Goal: Communication & Community: Answer question/provide support

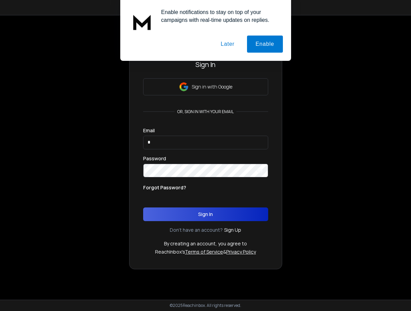
click at [243, 140] on input "*" at bounding box center [205, 143] width 125 height 14
type input "**********"
click at [143, 207] on button "Sign In" at bounding box center [205, 214] width 125 height 14
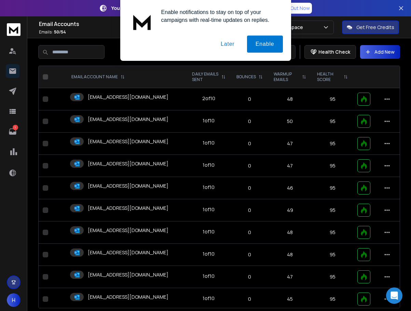
click at [226, 44] on button "Later" at bounding box center [227, 44] width 31 height 17
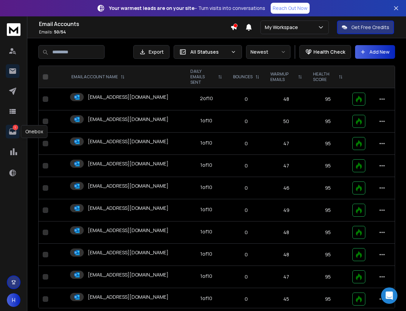
click at [15, 130] on p "1" at bounding box center [15, 127] width 5 height 5
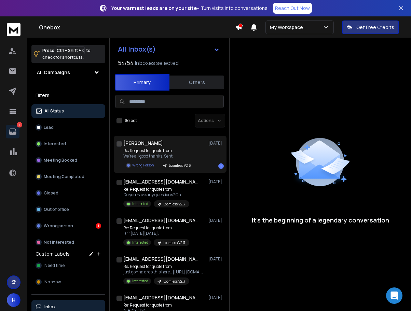
click at [190, 152] on p "Re: Request for quote from" at bounding box center [159, 150] width 72 height 5
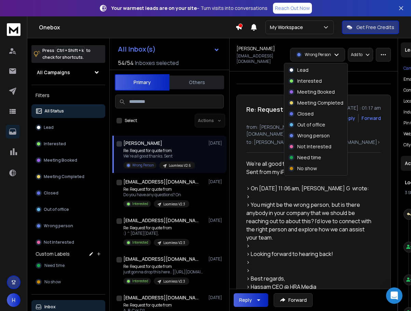
click at [333, 58] on div "Wrong Person" at bounding box center [317, 54] width 54 height 13
click at [303, 143] on p "Not Interested" at bounding box center [314, 146] width 34 height 7
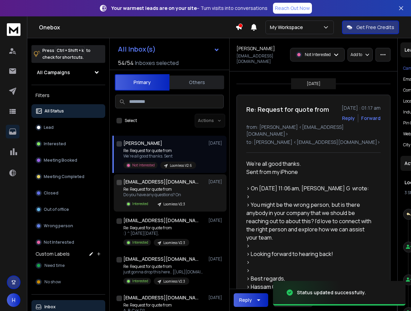
click at [186, 193] on p "Do you have any questions? On" at bounding box center [156, 194] width 66 height 5
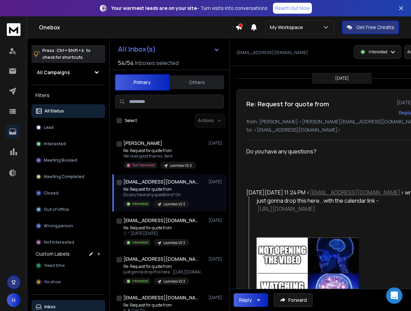
click at [246, 304] on button "Reply" at bounding box center [251, 300] width 34 height 14
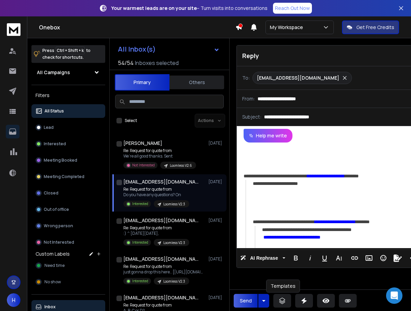
click at [281, 301] on icon at bounding box center [282, 299] width 6 height 4
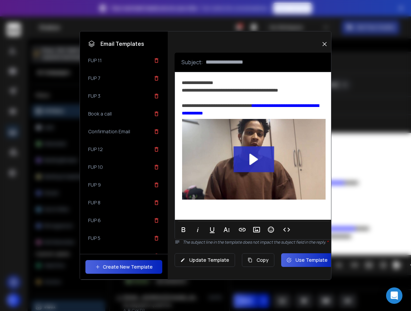
scroll to position [101, 0]
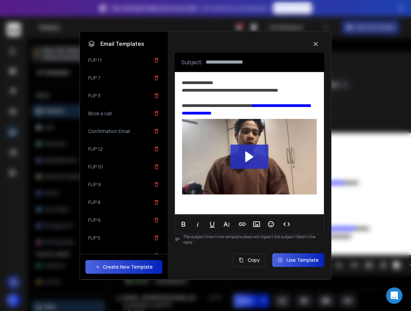
click at [105, 183] on div "FUP 9" at bounding box center [123, 184] width 71 height 7
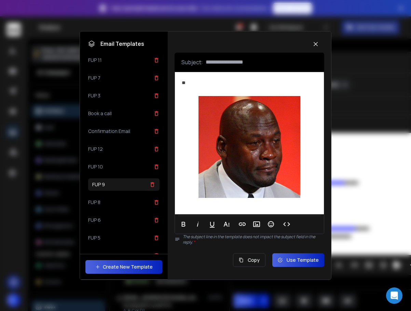
click at [282, 254] on button "Use Template" at bounding box center [298, 260] width 52 height 14
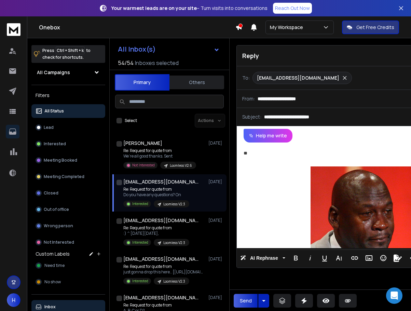
click at [244, 301] on button "Send" at bounding box center [246, 301] width 24 height 14
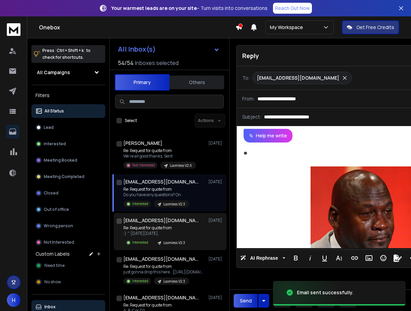
click at [206, 224] on div "njmlawnandlandscape@gmail.com 09 Sep Re: Request for quote from :) ^ On Monday,…" at bounding box center [173, 231] width 100 height 29
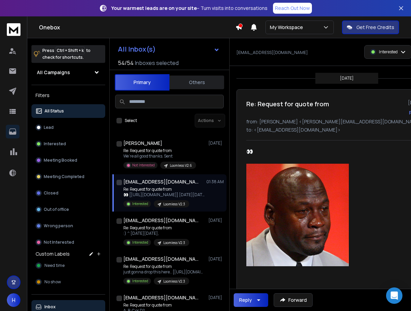
click at [247, 301] on div "Reply" at bounding box center [245, 299] width 13 height 7
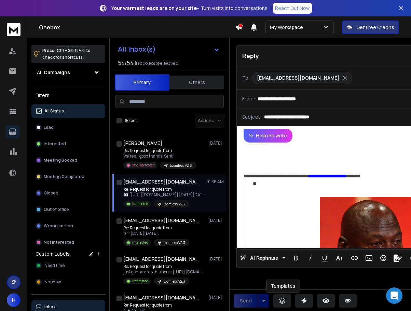
click at [283, 300] on icon at bounding box center [282, 300] width 7 height 7
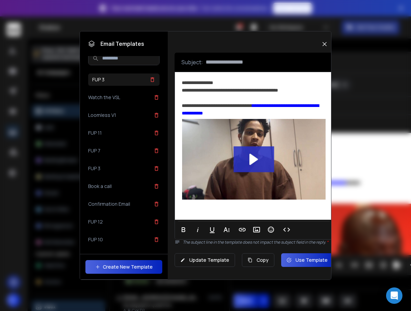
scroll to position [30, 0]
click at [114, 136] on div "FUP 11" at bounding box center [123, 131] width 71 height 12
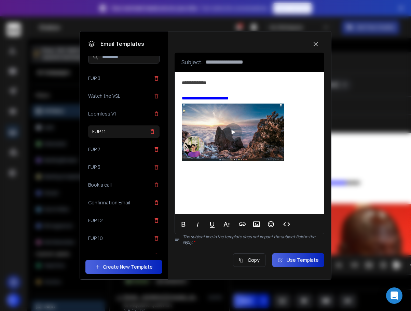
click at [298, 257] on button "Use Template" at bounding box center [298, 260] width 52 height 14
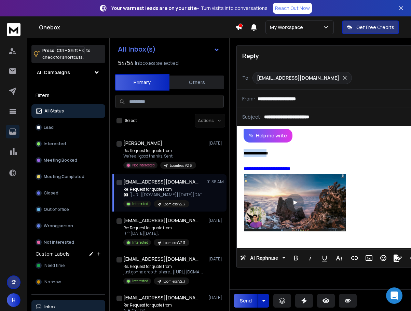
drag, startPoint x: 271, startPoint y: 155, endPoint x: 240, endPoint y: 156, distance: 30.7
click at [240, 156] on div "**********" at bounding box center [366, 195] width 259 height 106
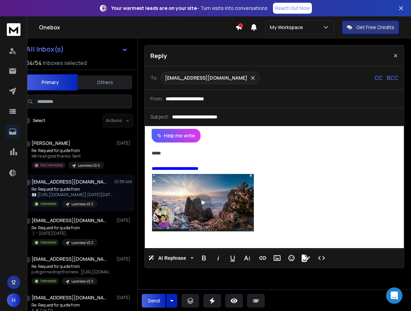
scroll to position [0, 101]
click at [390, 55] on div "Reply" at bounding box center [274, 55] width 259 height 20
click at [393, 55] on icon at bounding box center [395, 55] width 5 height 5
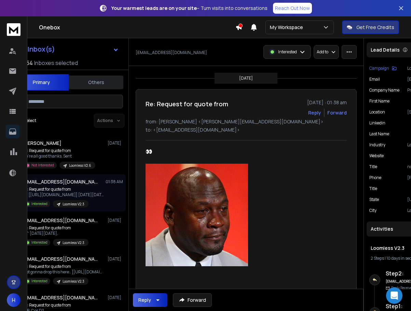
scroll to position [0, 0]
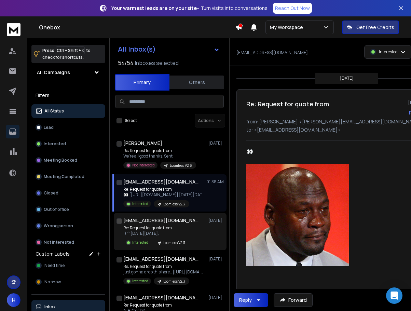
click at [170, 227] on p "Re: Request for quote from" at bounding box center [156, 227] width 66 height 5
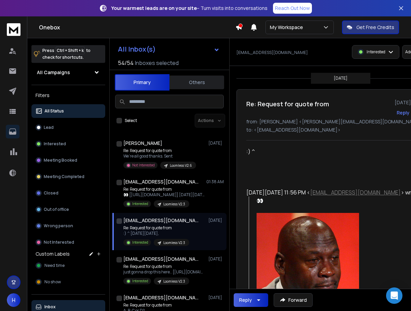
click at [243, 301] on div "Reply" at bounding box center [245, 299] width 13 height 7
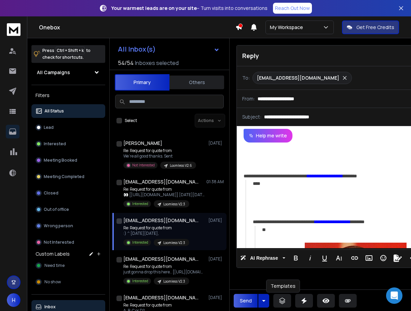
click at [282, 300] on icon at bounding box center [282, 300] width 7 height 7
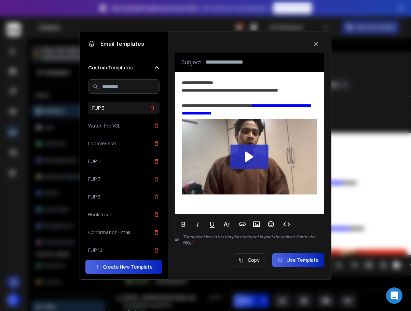
click at [116, 161] on div "FUP 11" at bounding box center [123, 161] width 71 height 7
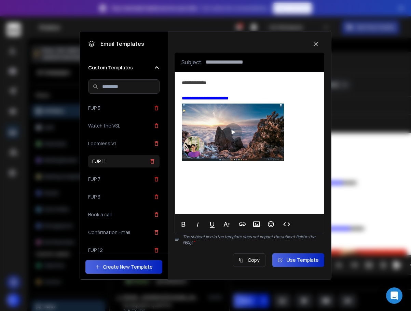
click at [282, 258] on icon at bounding box center [280, 260] width 5 height 5
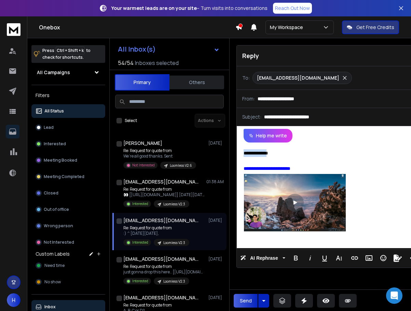
drag, startPoint x: 271, startPoint y: 155, endPoint x: 241, endPoint y: 153, distance: 29.2
click at [241, 153] on div "**********" at bounding box center [347, 195] width 220 height 106
click at [244, 168] on p "**********" at bounding box center [342, 169] width 197 height 8
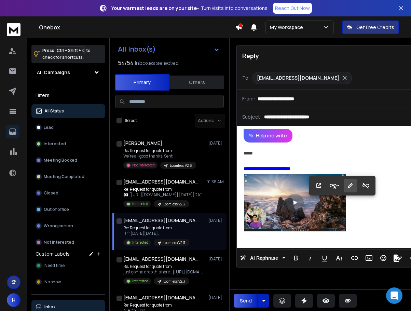
click at [346, 185] on icon "button" at bounding box center [350, 185] width 8 height 8
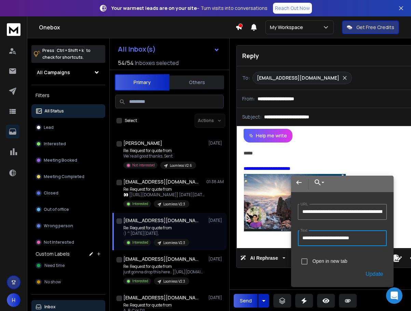
drag, startPoint x: 329, startPoint y: 240, endPoint x: 276, endPoint y: 244, distance: 53.4
click at [276, 244] on div "**********" at bounding box center [347, 196] width 220 height 141
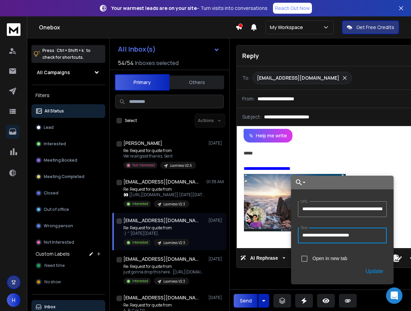
paste input "text"
type input "**********"
click at [372, 270] on button "Update" at bounding box center [374, 271] width 25 height 12
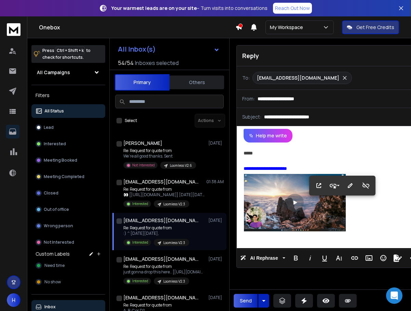
click at [332, 215] on img at bounding box center [295, 202] width 102 height 57
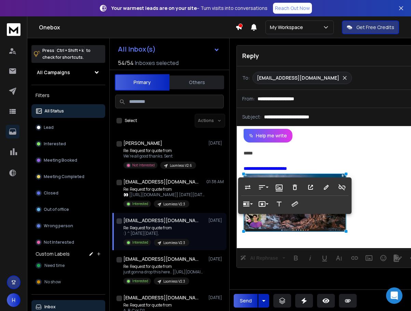
click at [374, 218] on link at bounding box center [342, 202] width 197 height 57
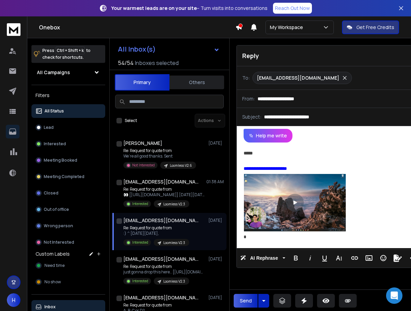
click at [241, 302] on button "Send" at bounding box center [246, 301] width 24 height 14
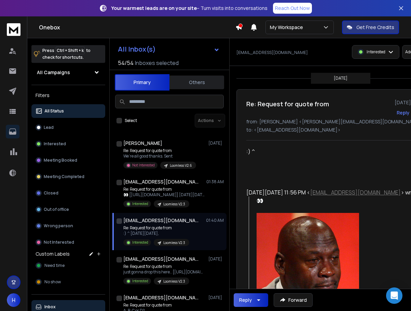
click at [263, 177] on div at bounding box center [337, 176] width 183 height 8
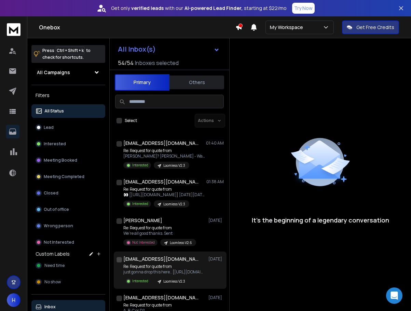
click at [160, 261] on h1 "[EMAIL_ADDRESS][DOMAIN_NAME]" at bounding box center [160, 258] width 75 height 7
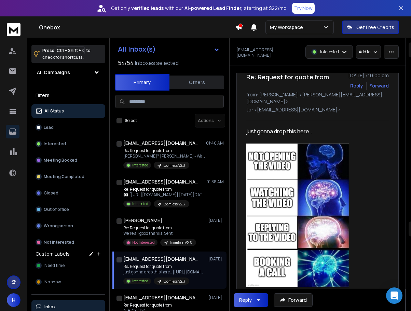
scroll to position [27, 0]
click at [243, 300] on div "Reply" at bounding box center [245, 299] width 13 height 7
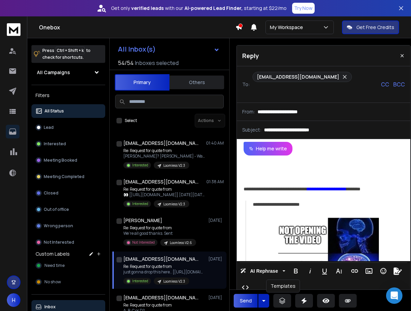
click at [280, 300] on icon at bounding box center [282, 300] width 7 height 7
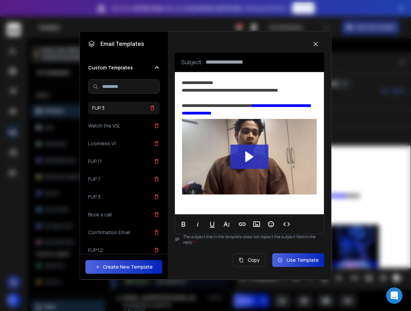
click at [106, 179] on div "FUP 7" at bounding box center [123, 179] width 71 height 7
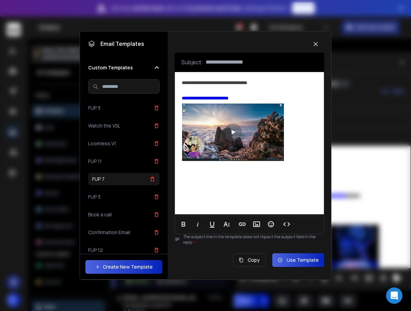
click at [282, 261] on icon at bounding box center [280, 260] width 5 height 5
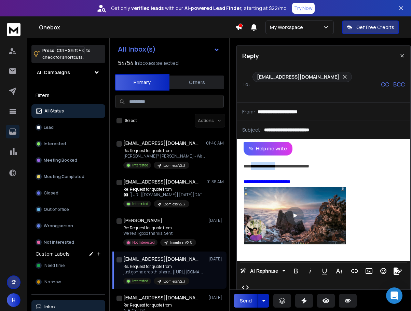
drag, startPoint x: 282, startPoint y: 168, endPoint x: 253, endPoint y: 167, distance: 29.1
click at [253, 167] on div "**********" at bounding box center [321, 166] width 154 height 8
click at [267, 182] on p "**********" at bounding box center [321, 182] width 154 height 8
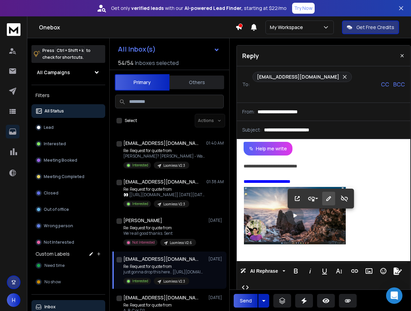
click at [327, 196] on icon "button" at bounding box center [328, 198] width 8 height 8
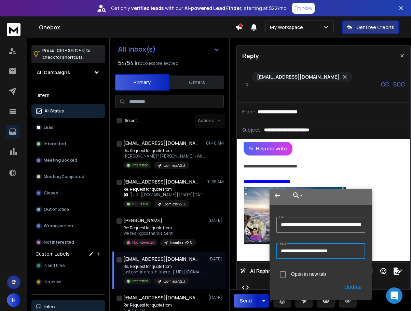
click at [306, 251] on input "**********" at bounding box center [320, 251] width 89 height 16
drag, startPoint x: 306, startPoint y: 251, endPoint x: 248, endPoint y: 262, distance: 58.7
click at [248, 262] on div "**********" at bounding box center [324, 218] width 174 height 158
type input "**********"
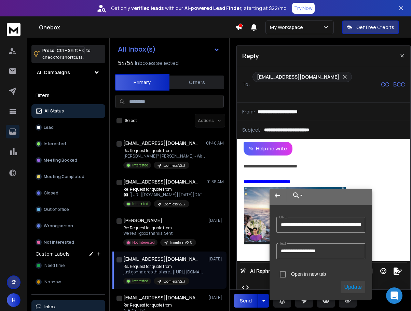
click at [351, 291] on button "Update" at bounding box center [353, 287] width 25 height 12
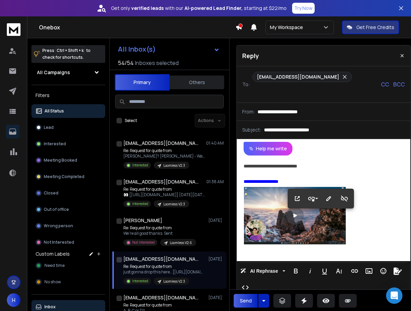
click at [379, 166] on div "**********" at bounding box center [321, 166] width 154 height 8
click at [250, 303] on button "Send" at bounding box center [246, 301] width 24 height 14
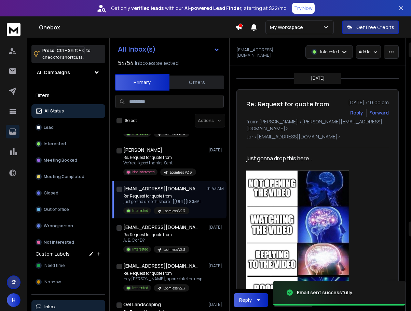
scroll to position [73, 0]
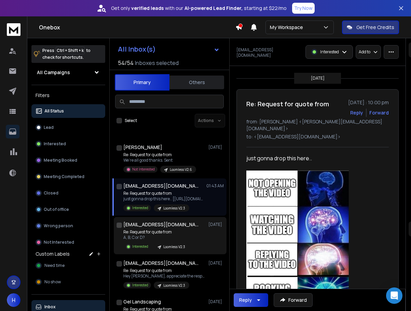
click at [192, 223] on h1 "[EMAIL_ADDRESS][DOMAIN_NAME]" at bounding box center [160, 224] width 75 height 7
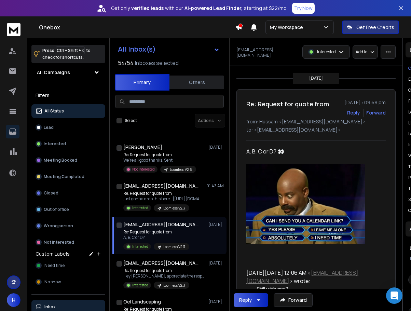
click at [245, 303] on div "Reply" at bounding box center [245, 299] width 13 height 7
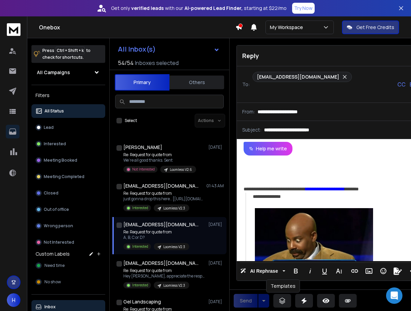
click at [283, 303] on icon at bounding box center [282, 303] width 6 height 2
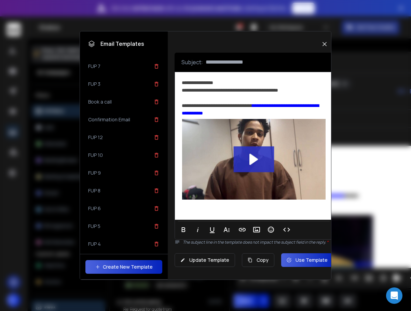
scroll to position [113, 0]
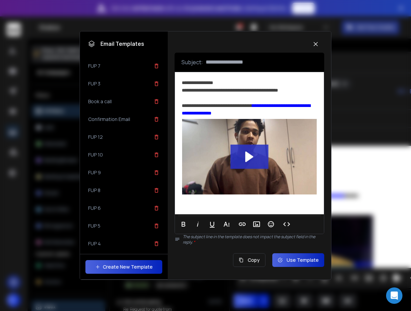
click at [99, 209] on h3 "FUP 6" at bounding box center [94, 208] width 13 height 7
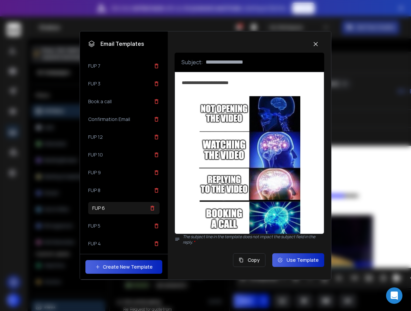
click at [286, 257] on button "Use Template" at bounding box center [298, 260] width 52 height 14
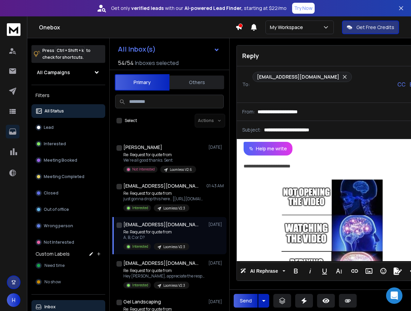
click at [246, 303] on button "Send" at bounding box center [246, 301] width 24 height 14
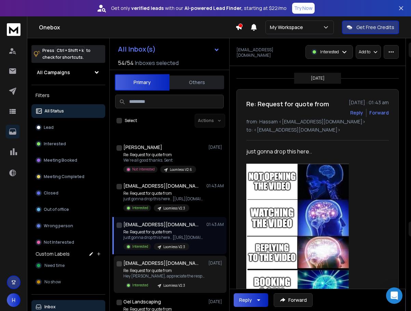
click at [178, 269] on p "Re: Request for quote from" at bounding box center [164, 270] width 82 height 5
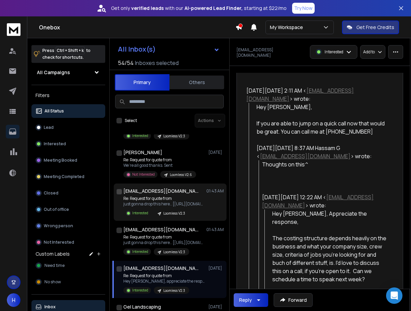
scroll to position [68, 0]
click at [185, 198] on p "Re: Request for quote from" at bounding box center [164, 198] width 82 height 5
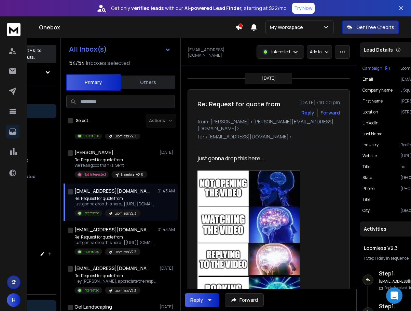
scroll to position [0, 49]
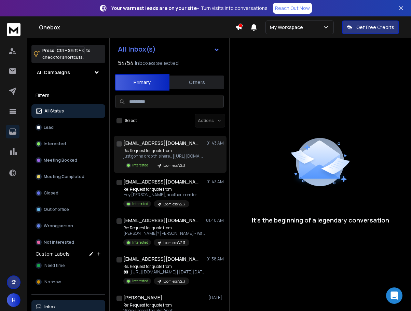
click at [206, 150] on div "Re: Request for quote from just gonna drop this here.. [[URL][DOMAIN_NAME]] On …" at bounding box center [173, 158] width 100 height 21
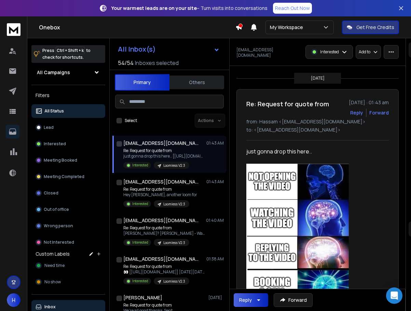
click at [243, 298] on div "Reply" at bounding box center [245, 299] width 13 height 7
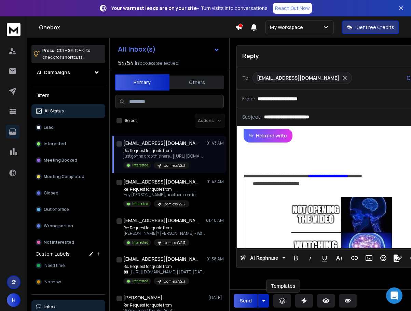
click at [282, 294] on button at bounding box center [282, 301] width 18 height 14
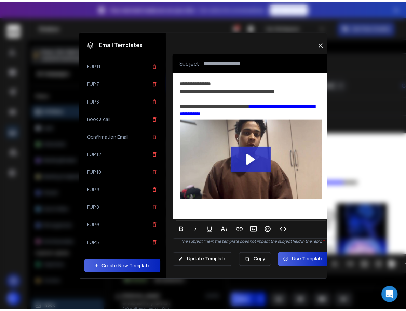
scroll to position [96, 0]
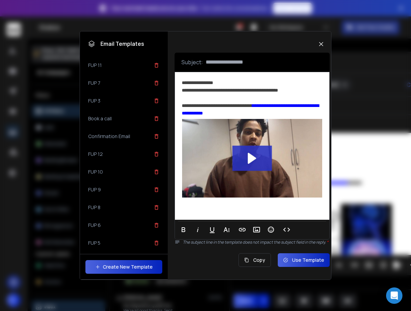
click at [104, 224] on div "FUP 6" at bounding box center [123, 225] width 71 height 7
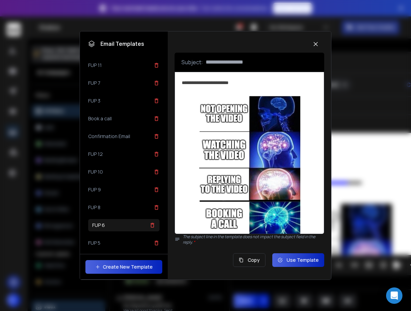
click at [315, 46] on icon at bounding box center [316, 44] width 6 height 6
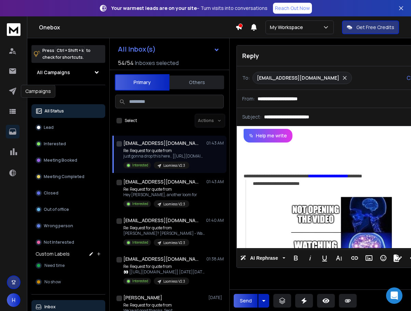
click at [19, 94] on link at bounding box center [13, 91] width 14 height 14
